Goal: Information Seeking & Learning: Learn about a topic

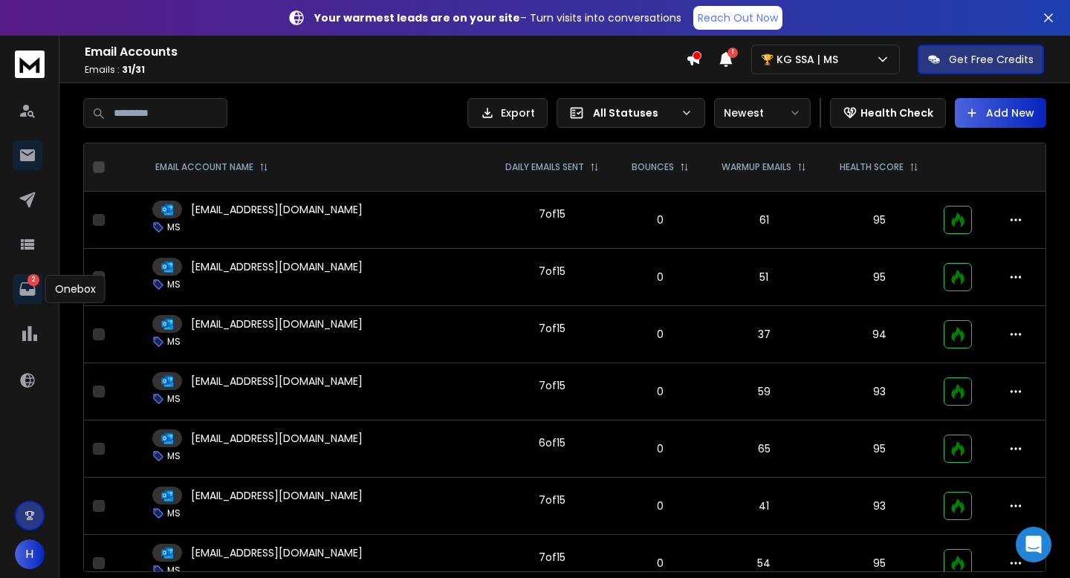
click at [25, 289] on icon at bounding box center [27, 288] width 16 height 13
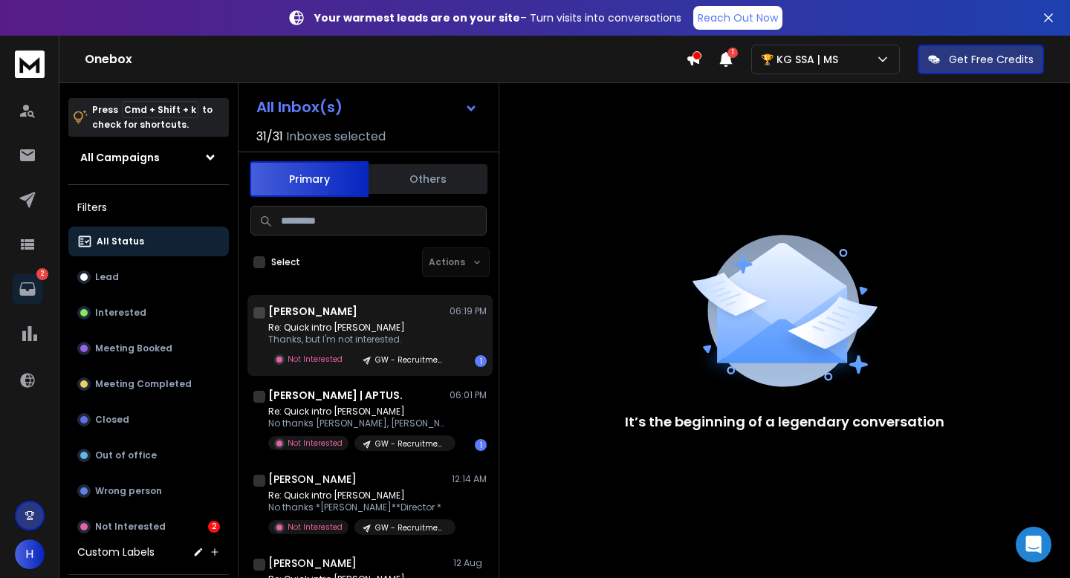
click at [406, 334] on p "Thanks, but I'm not interested." at bounding box center [357, 340] width 178 height 12
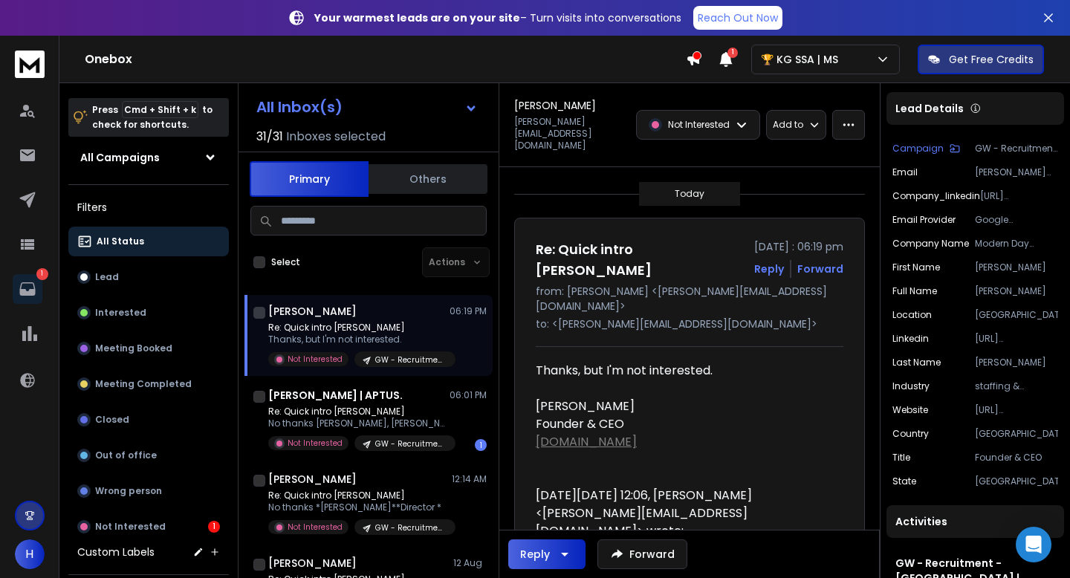
scroll to position [0, 56]
click at [979, 147] on p "GW - Recruitment - [GEOGRAPHIC_DATA] | Connector Angle" at bounding box center [1016, 149] width 83 height 12
click at [951, 149] on icon at bounding box center [954, 148] width 9 height 7
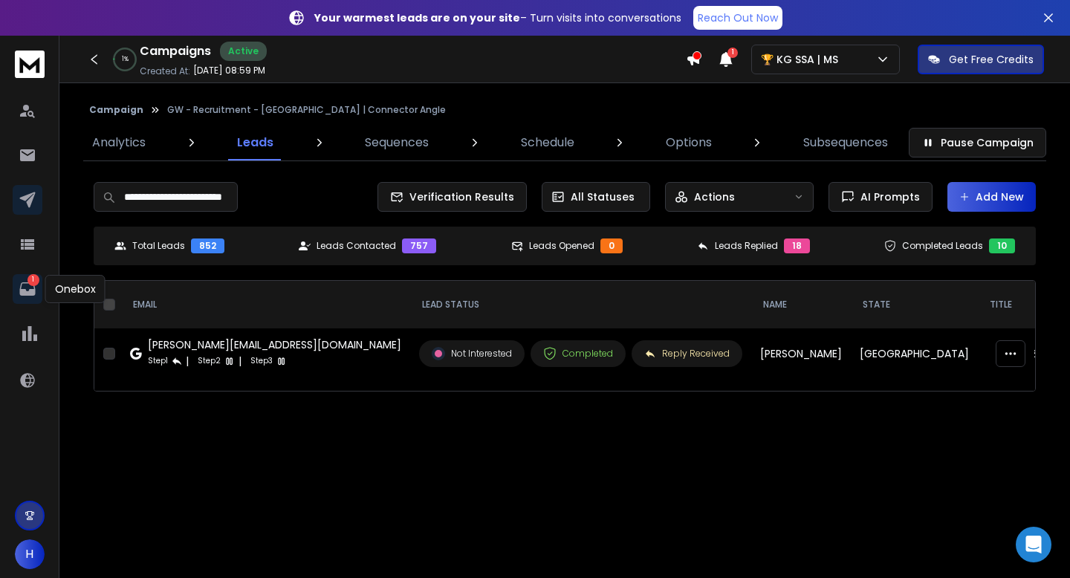
click at [13, 293] on link "1" at bounding box center [28, 289] width 30 height 30
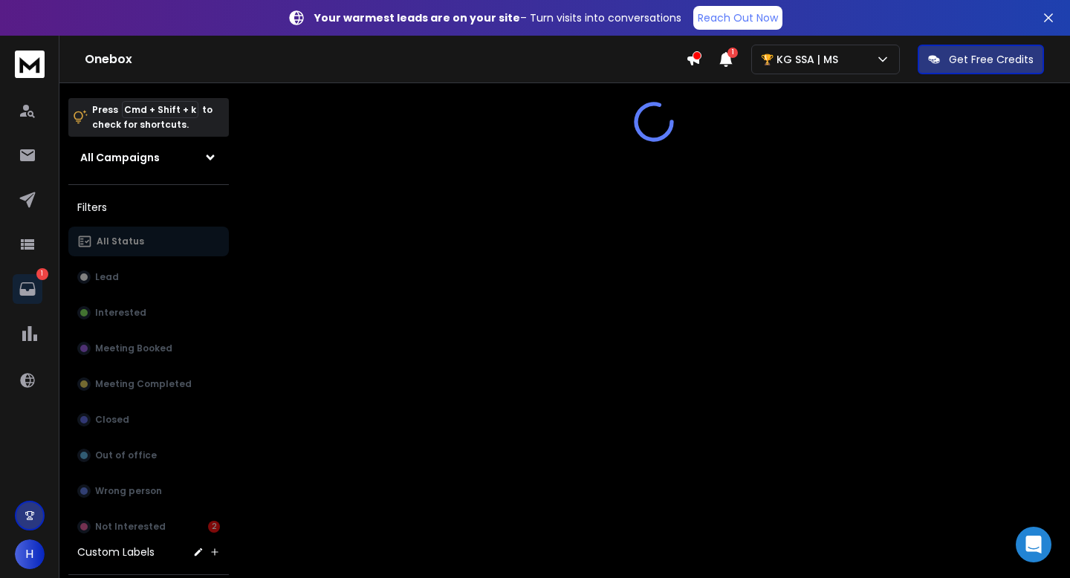
click at [138, 521] on div "All Status Lead Interested Meeting Booked Meeting Completed Closed Out of offic…" at bounding box center [148, 384] width 160 height 315
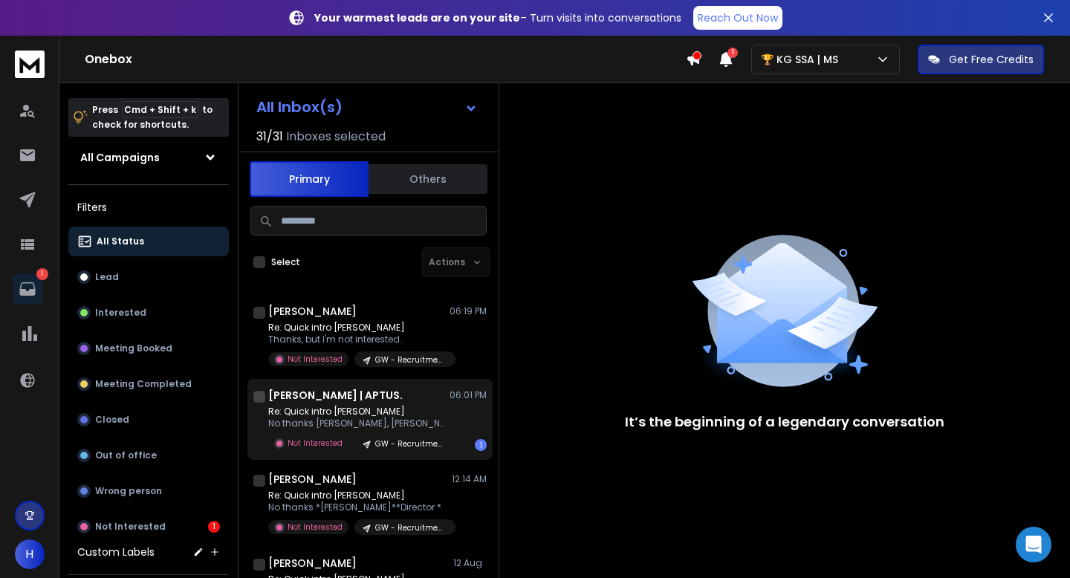
click at [392, 421] on p "No thanks [PERSON_NAME], [PERSON_NAME]" at bounding box center [357, 424] width 178 height 12
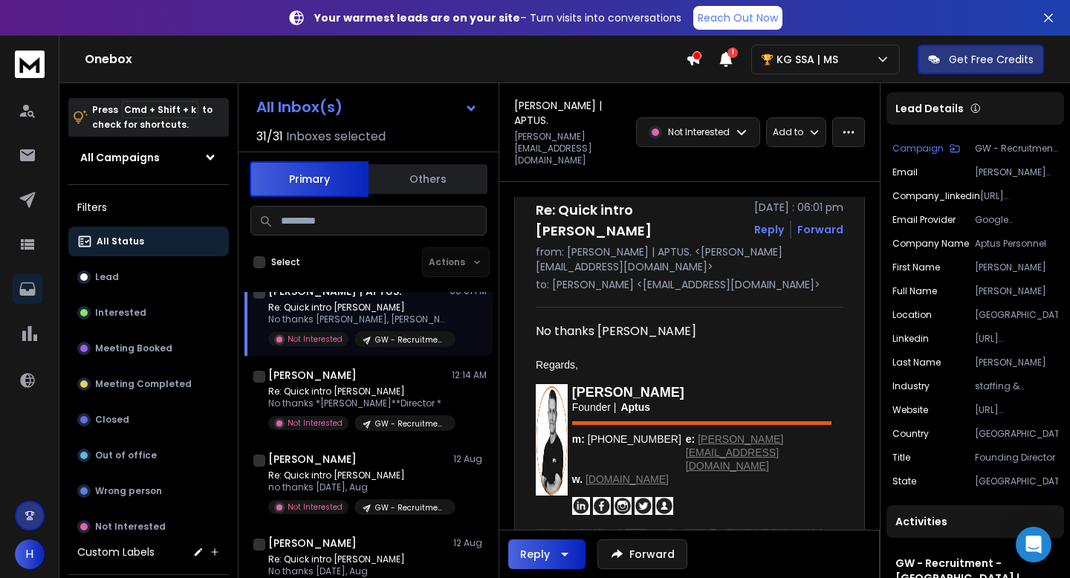
scroll to position [84, 0]
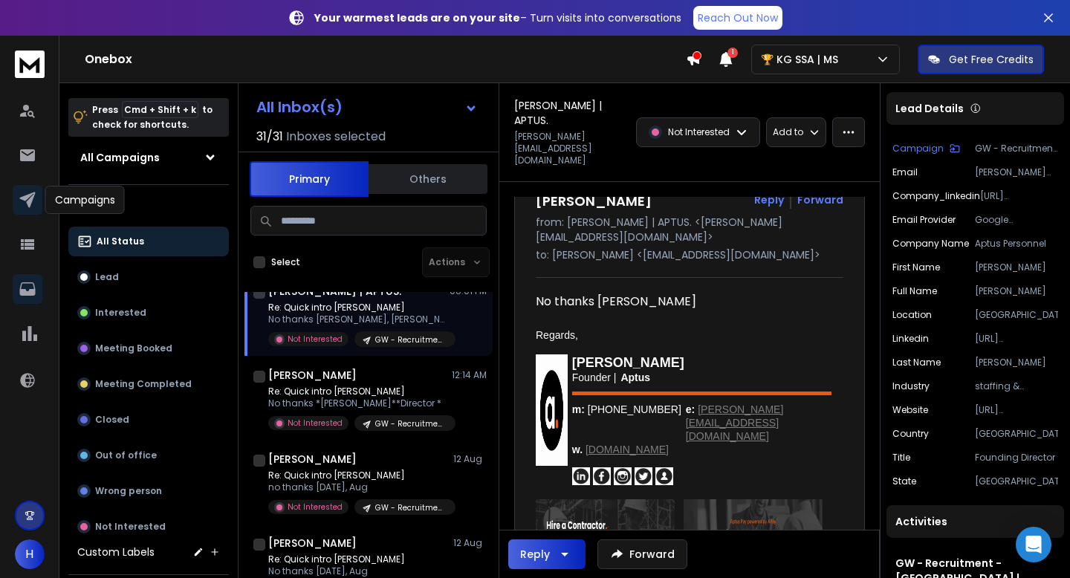
click at [27, 200] on icon at bounding box center [27, 200] width 16 height 16
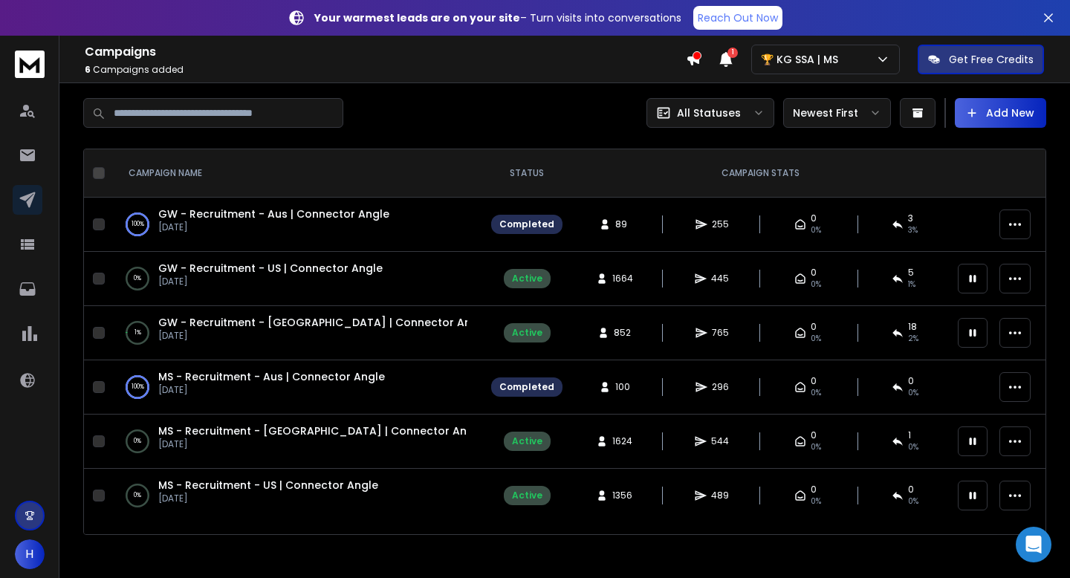
click at [313, 329] on span "GW - Recruitment - [GEOGRAPHIC_DATA] | Connector Angle" at bounding box center [323, 322] width 330 height 15
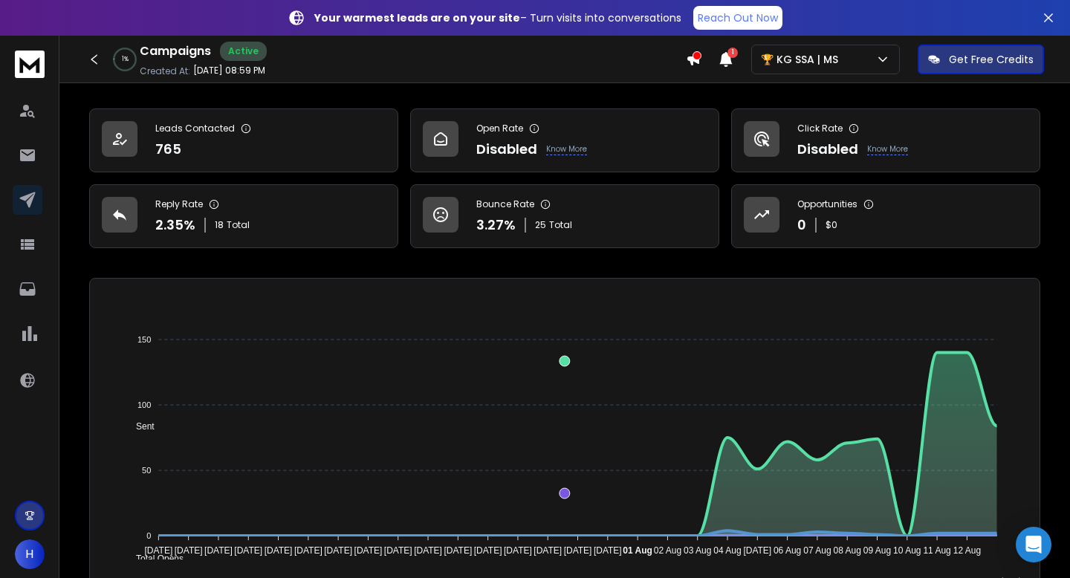
scroll to position [135, 0]
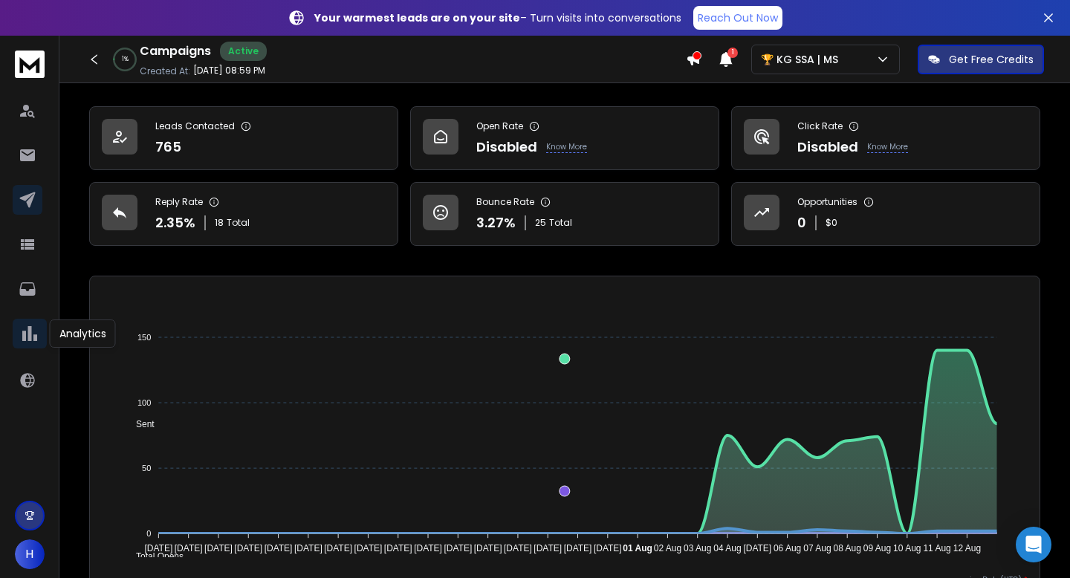
click at [29, 337] on icon at bounding box center [29, 333] width 15 height 15
